Goal: Task Accomplishment & Management: Complete application form

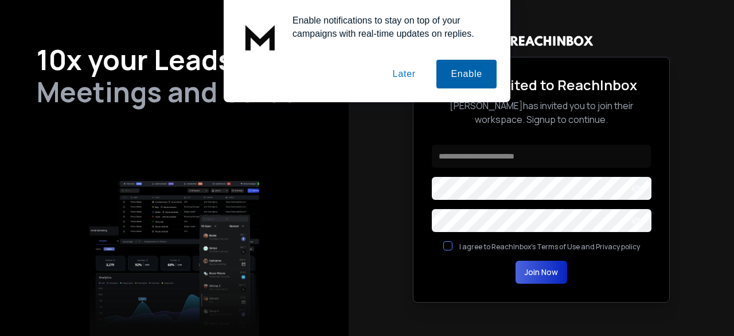
click at [472, 81] on button "Enable" at bounding box center [467, 74] width 60 height 29
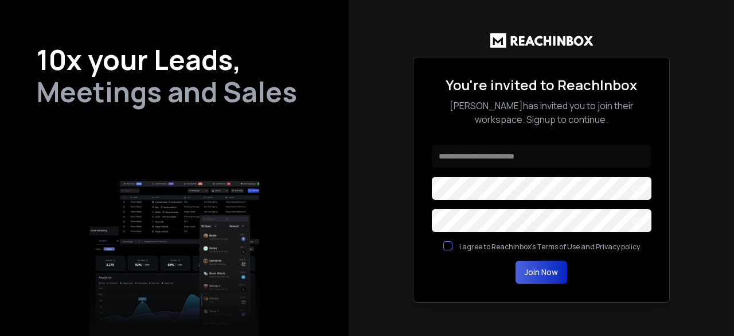
click at [449, 247] on button "I agree to ReachInbox's Terms of Use and Privacy policy" at bounding box center [447, 245] width 9 height 9
click at [544, 278] on button "Join Now" at bounding box center [542, 271] width 52 height 23
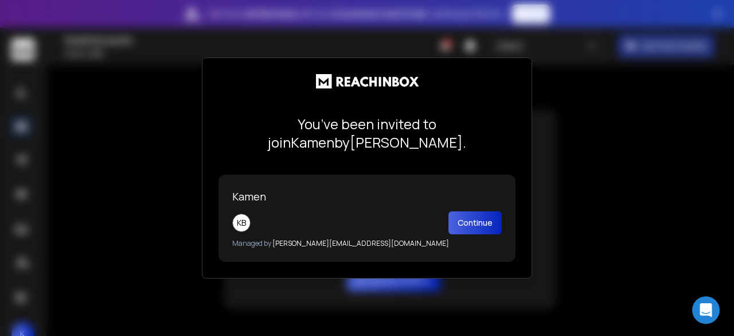
click at [36, 27] on div "You’ve been invited to join Kamen by [PERSON_NAME] . Kamen KB Continue Managed …" at bounding box center [367, 168] width 734 height 336
click at [480, 221] on button "Continue" at bounding box center [475, 222] width 53 height 23
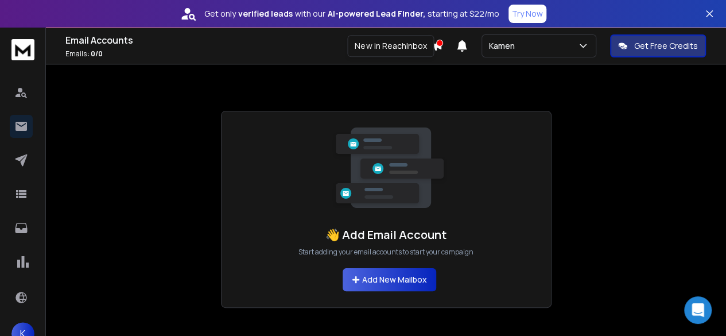
click at [442, 50] on icon at bounding box center [436, 45] width 11 height 11
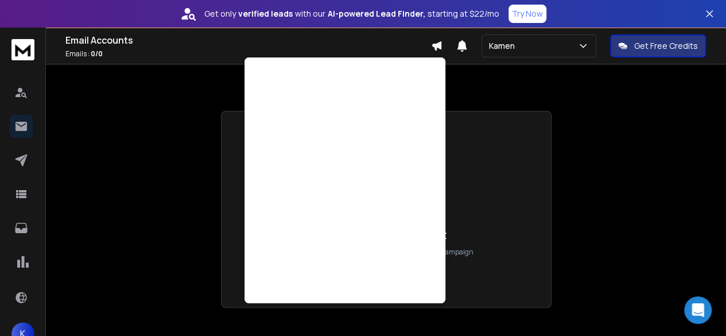
click at [194, 81] on div "👋 Add Email Account Start adding your email accounts to start your campaign Add…" at bounding box center [385, 209] width 643 height 267
